Goal: Task Accomplishment & Management: Use online tool/utility

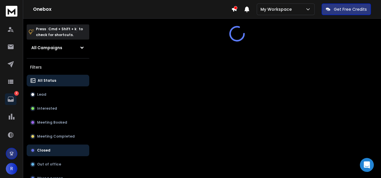
scroll to position [49, 0]
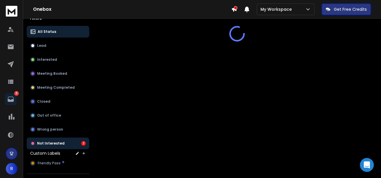
click at [59, 139] on button "Not Interested 2" at bounding box center [58, 143] width 63 height 12
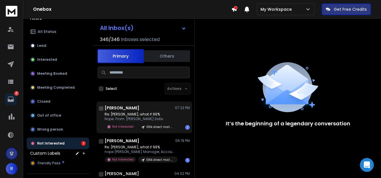
click at [124, 108] on h1 "[PERSON_NAME]" at bounding box center [122, 108] width 35 height 6
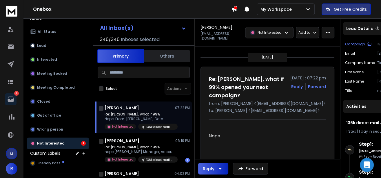
scroll to position [8, 0]
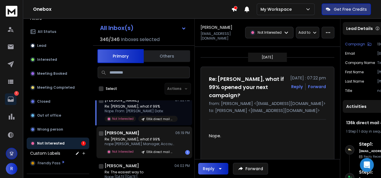
click at [130, 139] on p "Re: [PERSON_NAME], what if 99%" at bounding box center [140, 139] width 70 height 5
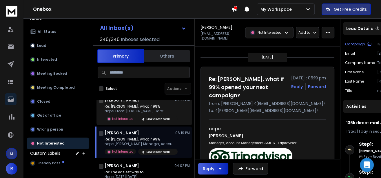
click at [133, 106] on p "Re: [PERSON_NAME], what if 99%" at bounding box center [140, 106] width 70 height 5
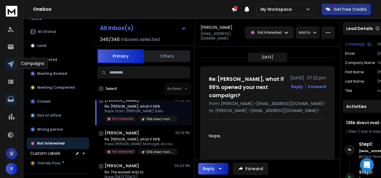
click at [9, 63] on icon at bounding box center [11, 64] width 6 height 6
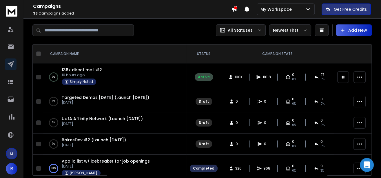
click at [306, 29] on icon "button" at bounding box center [305, 30] width 5 height 5
click at [185, 31] on div at bounding box center [117, 30] width 170 height 12
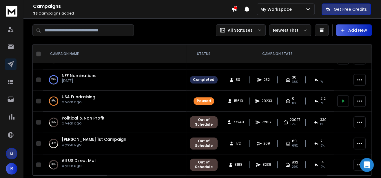
scroll to position [729, 0]
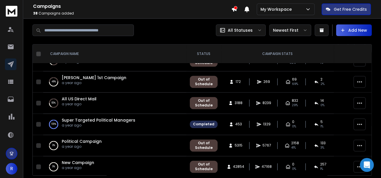
click at [38, 164] on button "button" at bounding box center [38, 166] width 5 height 5
click at [37, 143] on button "button" at bounding box center [38, 145] width 5 height 5
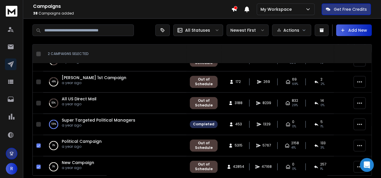
click at [39, 122] on button "button" at bounding box center [38, 124] width 5 height 5
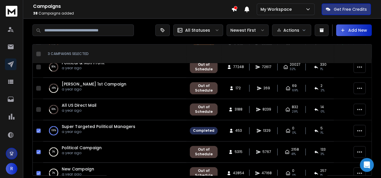
scroll to position [716, 0]
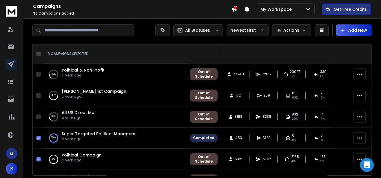
click at [40, 93] on button "button" at bounding box center [38, 95] width 5 height 5
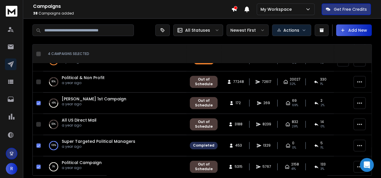
click at [292, 30] on button "Actions" at bounding box center [291, 30] width 39 height 12
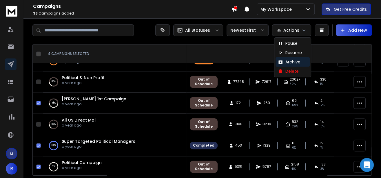
click at [296, 61] on p "Archive" at bounding box center [293, 62] width 15 height 6
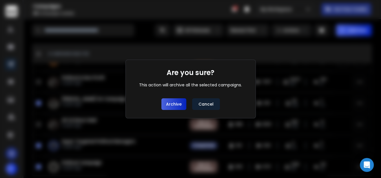
click at [175, 103] on p "archive" at bounding box center [174, 104] width 16 height 6
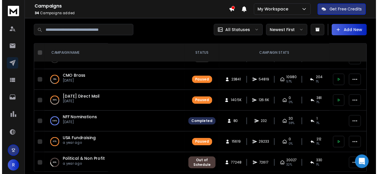
scroll to position [634, 0]
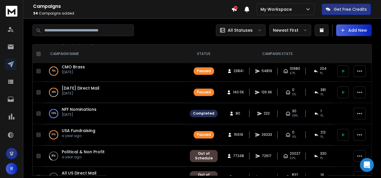
click at [92, 149] on span "Political & Non Profit" at bounding box center [83, 152] width 43 height 6
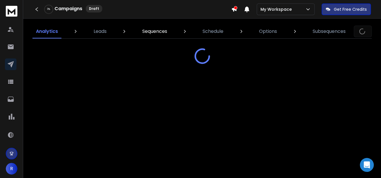
click at [153, 29] on p "Sequences" at bounding box center [154, 31] width 25 height 7
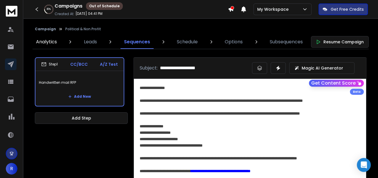
click at [54, 41] on p "Analytics" at bounding box center [46, 41] width 21 height 7
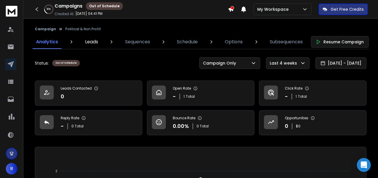
click at [88, 41] on p "Leads" at bounding box center [91, 41] width 13 height 7
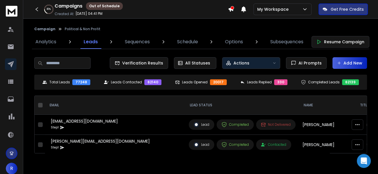
click at [244, 64] on p "Actions" at bounding box center [241, 63] width 16 height 6
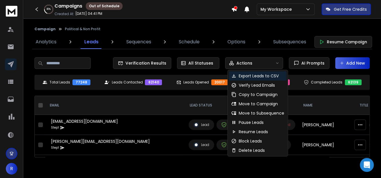
click at [249, 78] on p "Export Leads to CSV" at bounding box center [259, 76] width 40 height 6
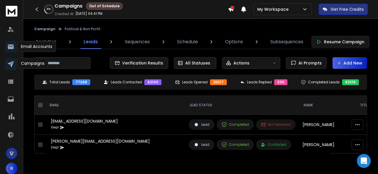
click at [9, 44] on icon at bounding box center [11, 46] width 6 height 5
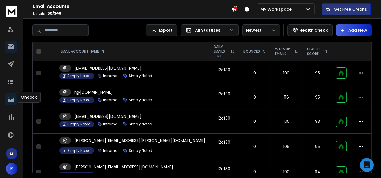
click at [15, 98] on link at bounding box center [11, 99] width 12 height 12
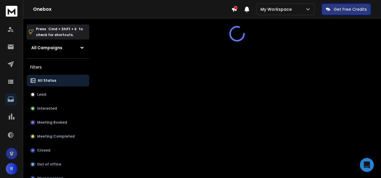
scroll to position [98, 0]
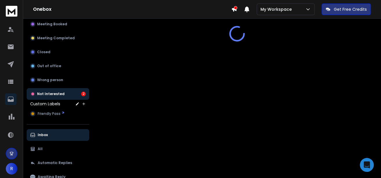
click at [57, 95] on p "Not Interested" at bounding box center [51, 93] width 28 height 5
click at [65, 93] on button "Not Interested 2" at bounding box center [58, 94] width 63 height 12
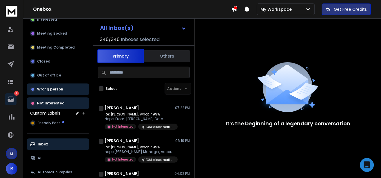
scroll to position [55, 0]
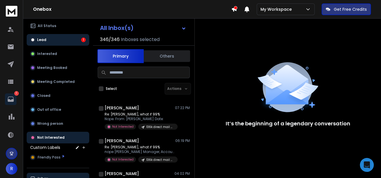
click at [50, 39] on button "Lead 1" at bounding box center [58, 40] width 63 height 12
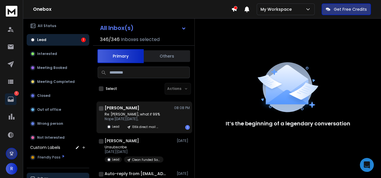
click at [172, 115] on div "Re: Nick, what if 99% Nope On Mon, Aug 11, Lead 136k direct mail #2 1" at bounding box center [147, 121] width 85 height 18
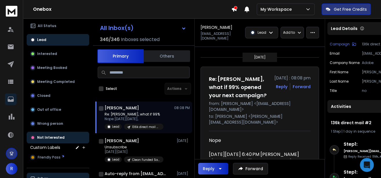
click at [55, 134] on button "Not Interested" at bounding box center [58, 137] width 63 height 12
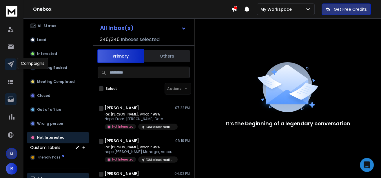
click at [10, 61] on icon at bounding box center [10, 64] width 7 height 7
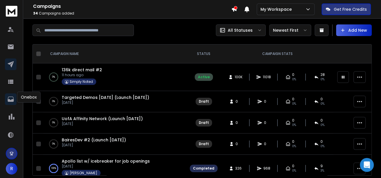
click at [6, 95] on link at bounding box center [11, 99] width 12 height 12
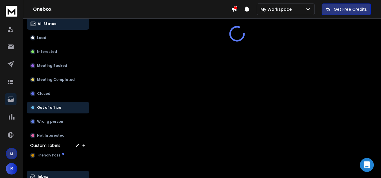
scroll to position [48, 0]
